Goal: Task Accomplishment & Management: Use online tool/utility

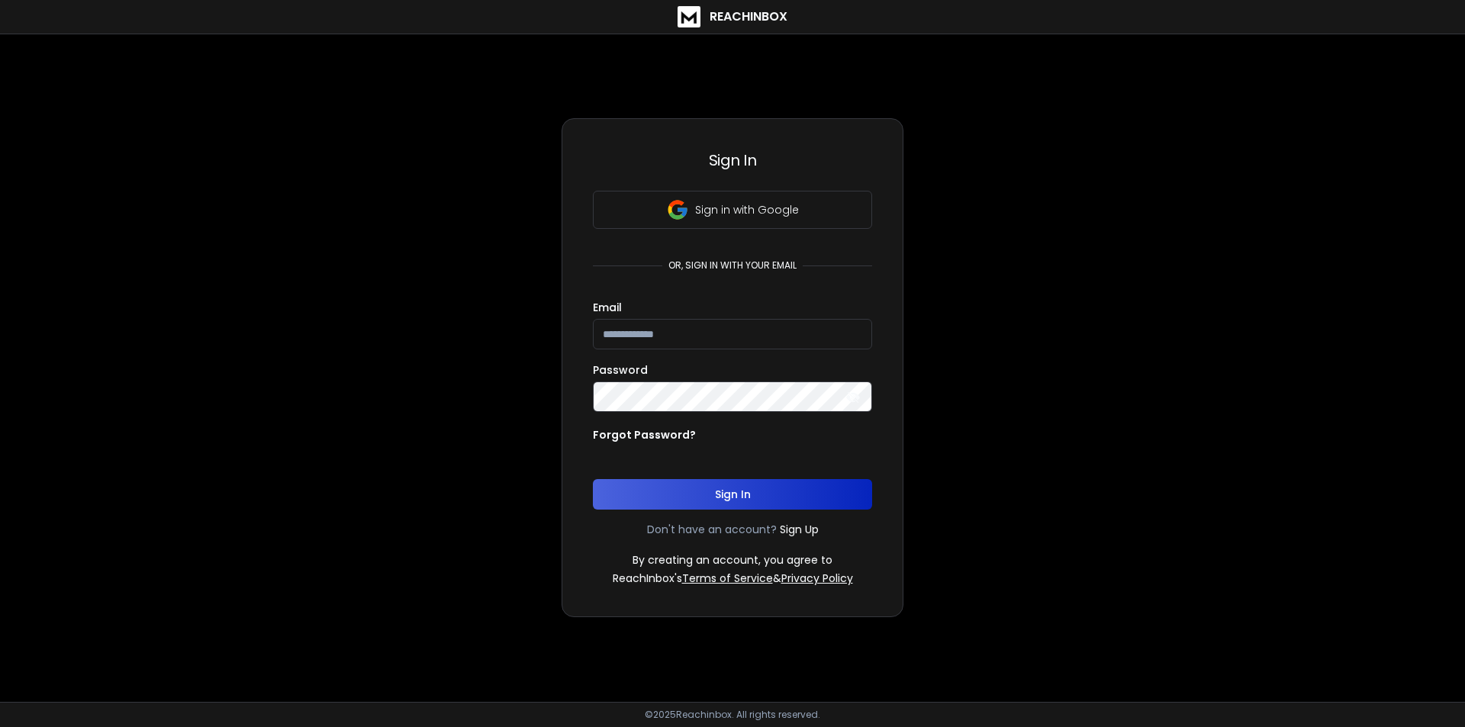
type input "**********"
click at [854, 395] on icon at bounding box center [853, 398] width 14 height 14
click at [593, 479] on button "Sign In" at bounding box center [732, 494] width 279 height 31
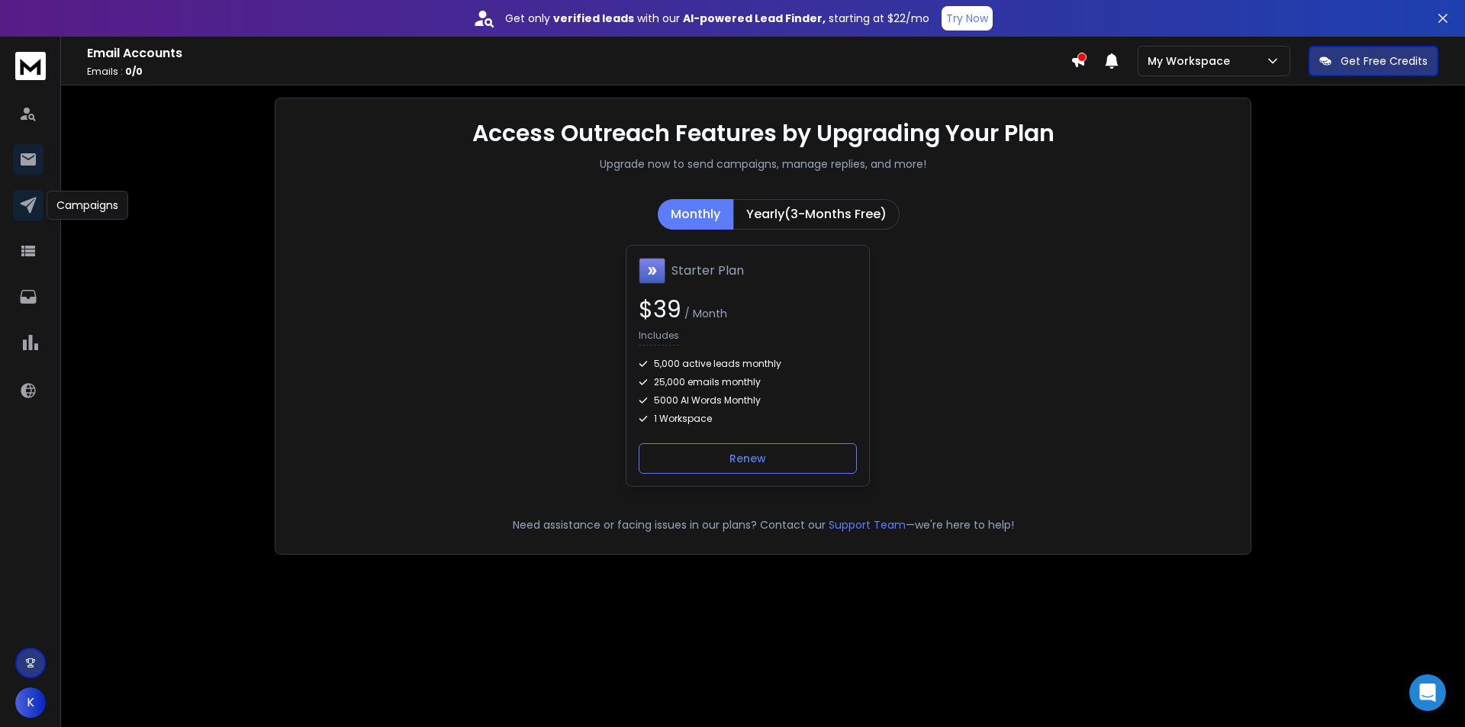
click at [22, 200] on icon at bounding box center [28, 205] width 18 height 18
click at [30, 202] on icon at bounding box center [28, 205] width 16 height 16
click at [221, 308] on div "Access Outreach Features by Upgrading Your Plan Upgrade now to send campaigns, …" at bounding box center [732, 302] width 1465 height 530
